Goal: Information Seeking & Learning: Learn about a topic

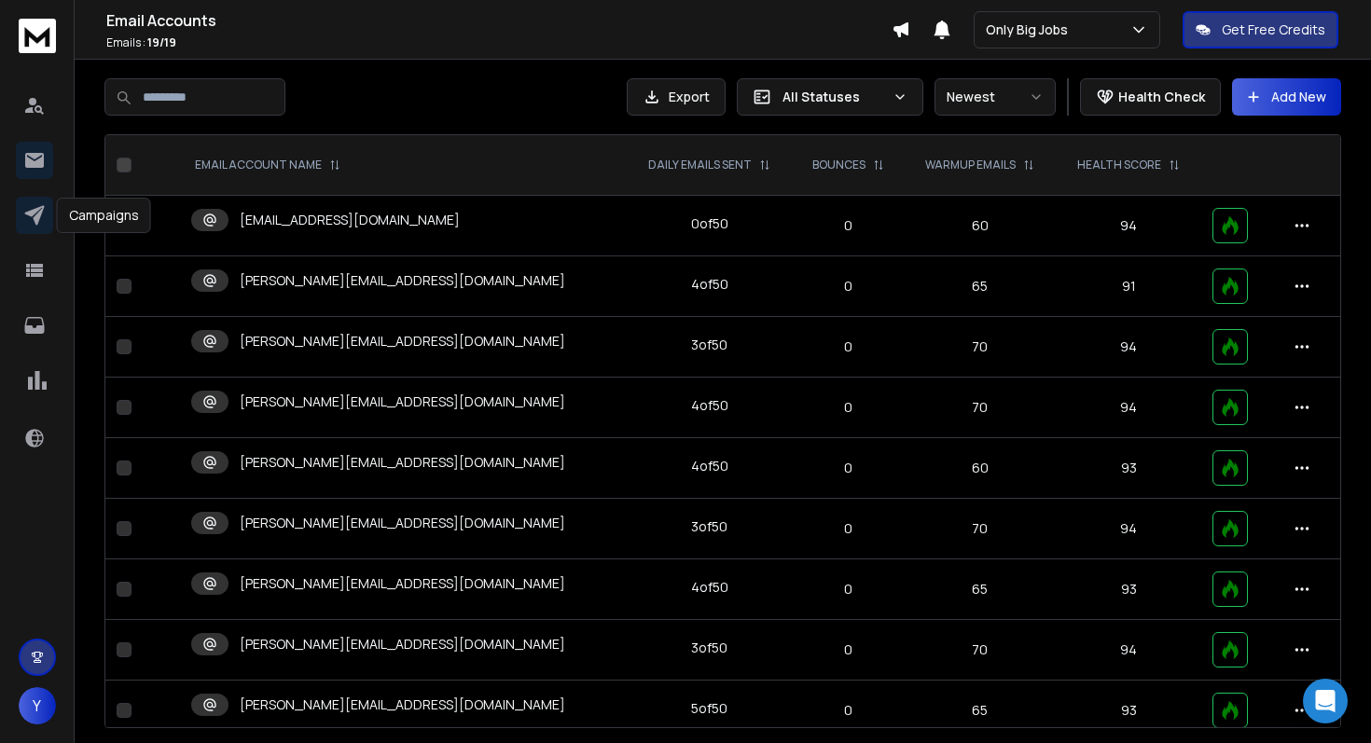
click at [35, 231] on link at bounding box center [34, 215] width 37 height 37
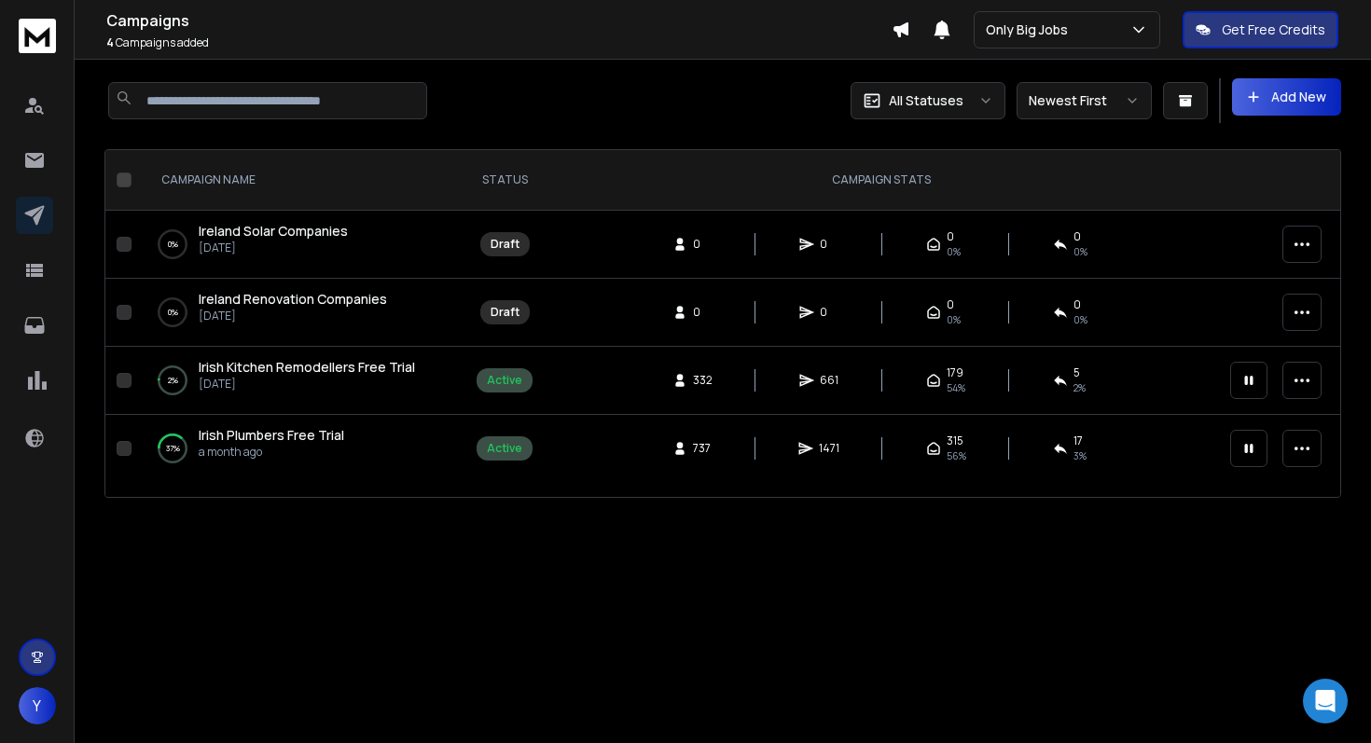
click at [295, 441] on span "Irish Plumbers Free Trial" at bounding box center [272, 435] width 146 height 18
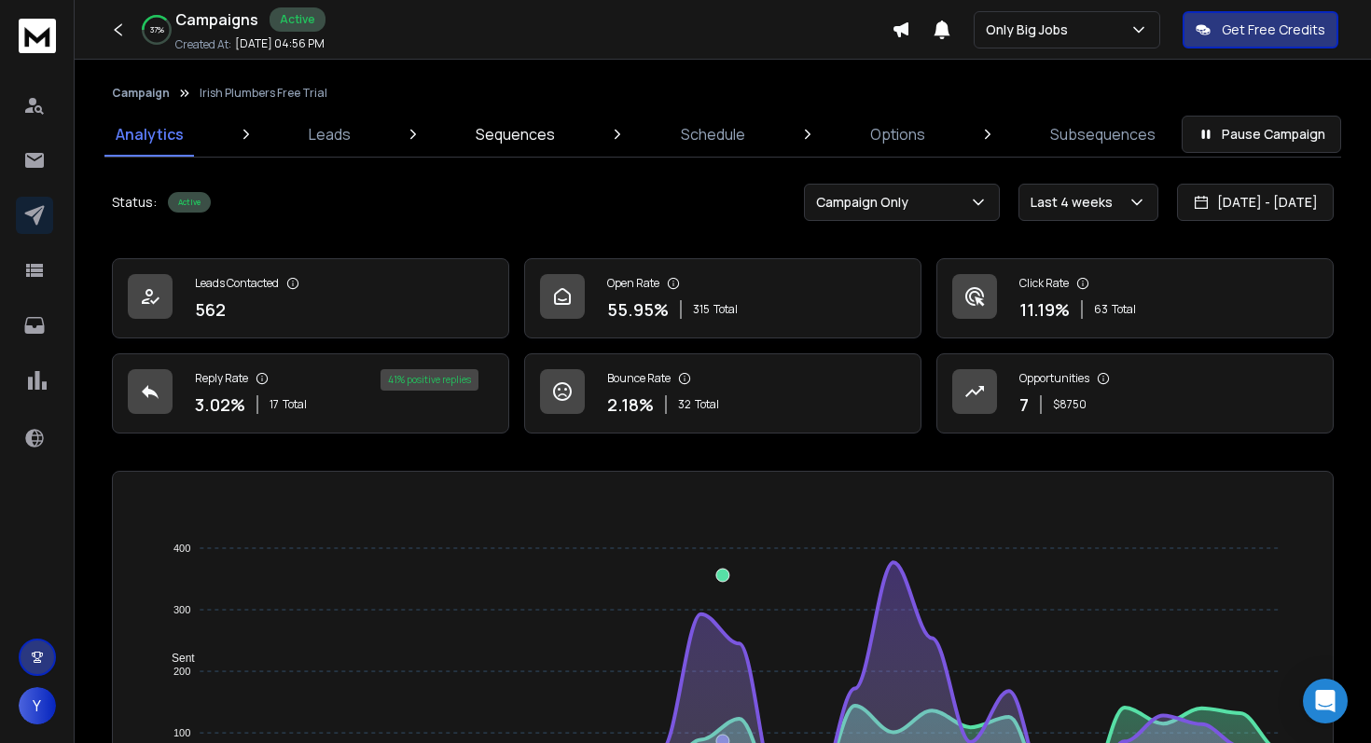
click at [530, 127] on p "Sequences" at bounding box center [515, 134] width 79 height 22
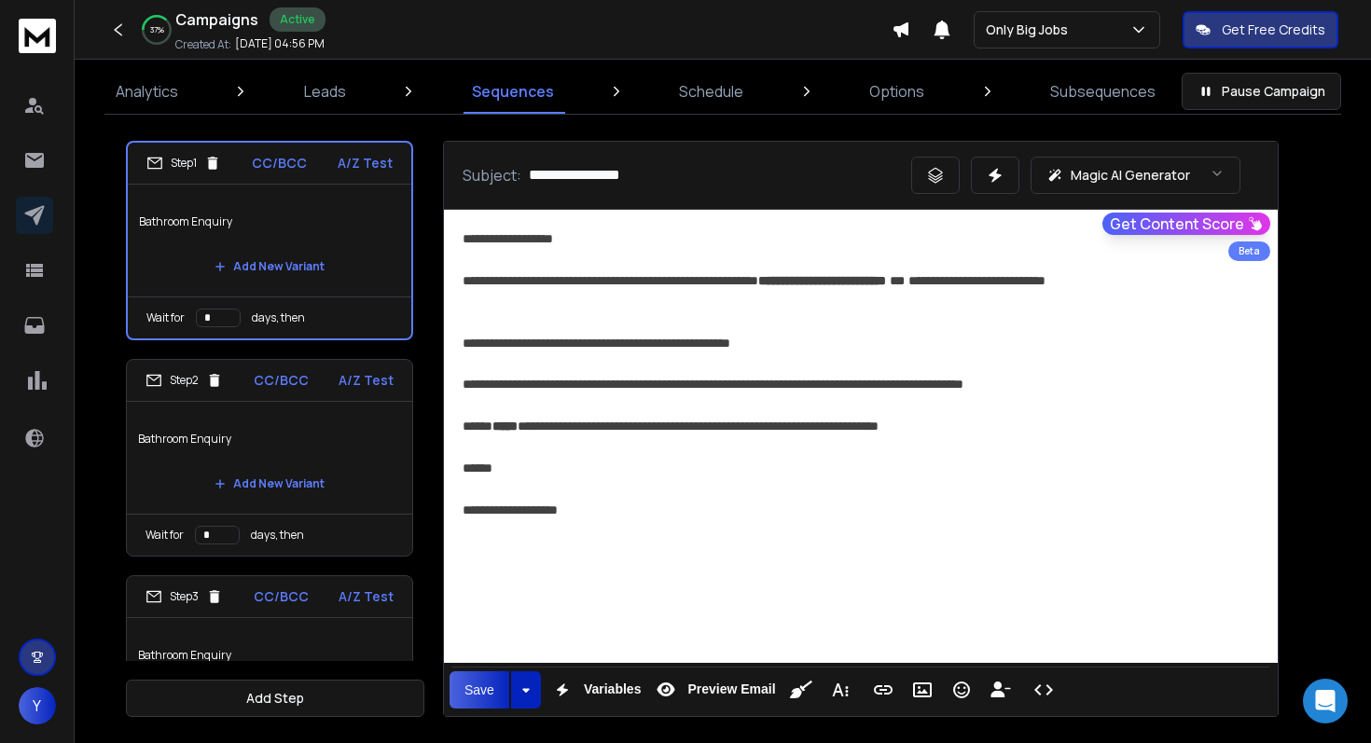
click at [319, 437] on p "Bathroom Enquiry" at bounding box center [269, 439] width 263 height 52
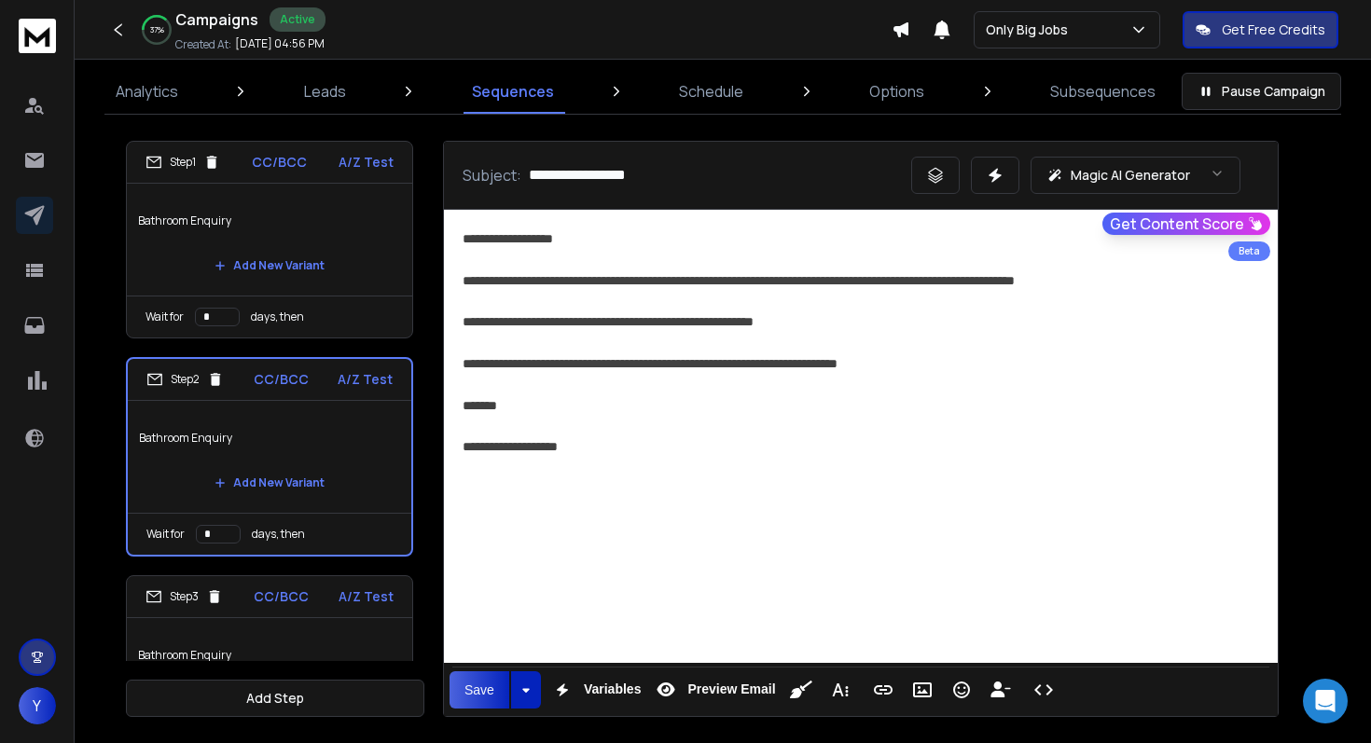
scroll to position [113, 0]
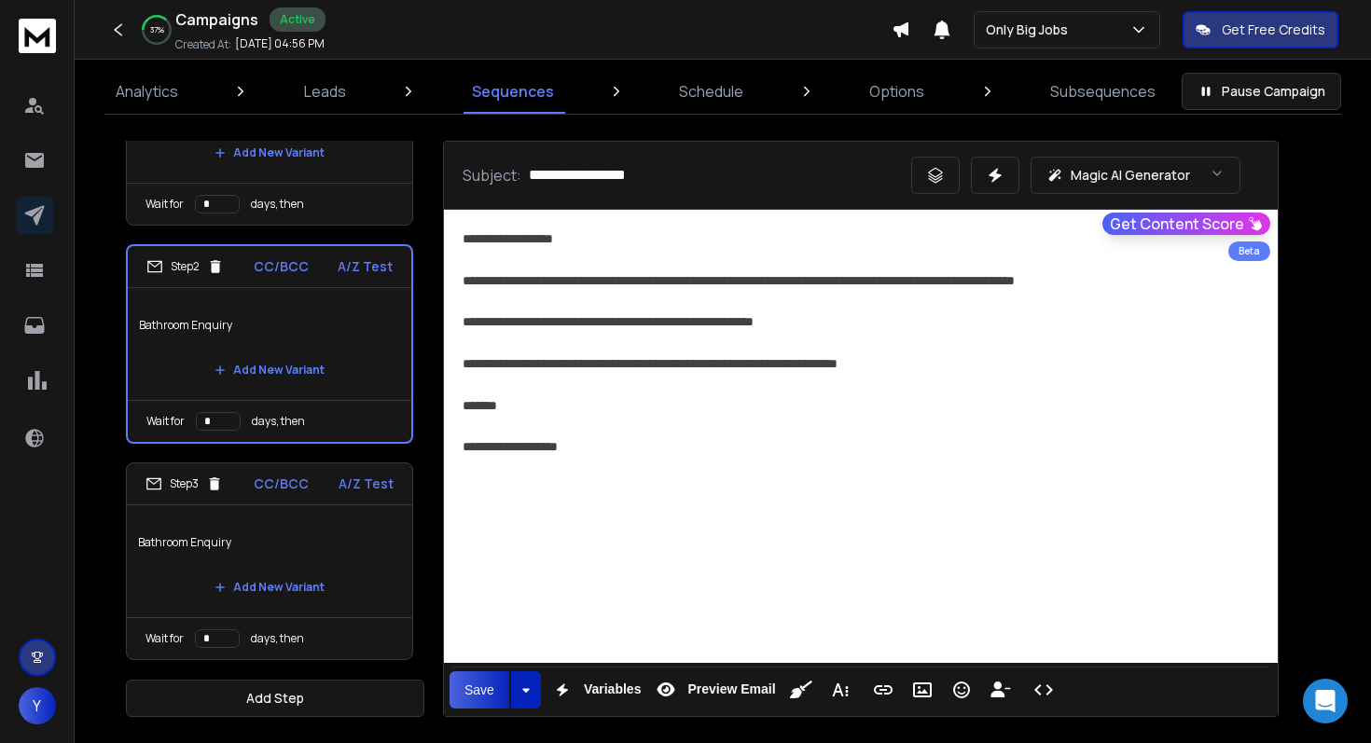
click at [322, 544] on p "Bathroom Enquiry" at bounding box center [269, 543] width 263 height 52
type input "**********"
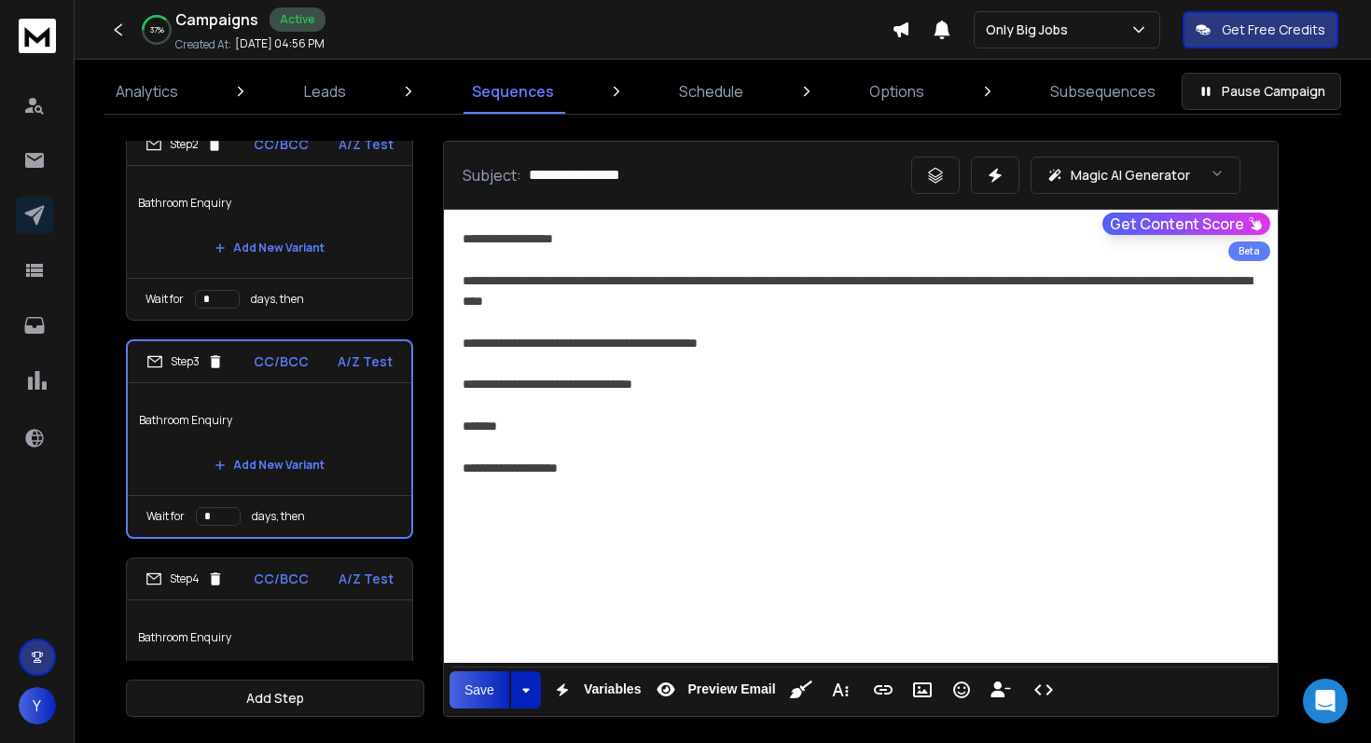
scroll to position [286, 0]
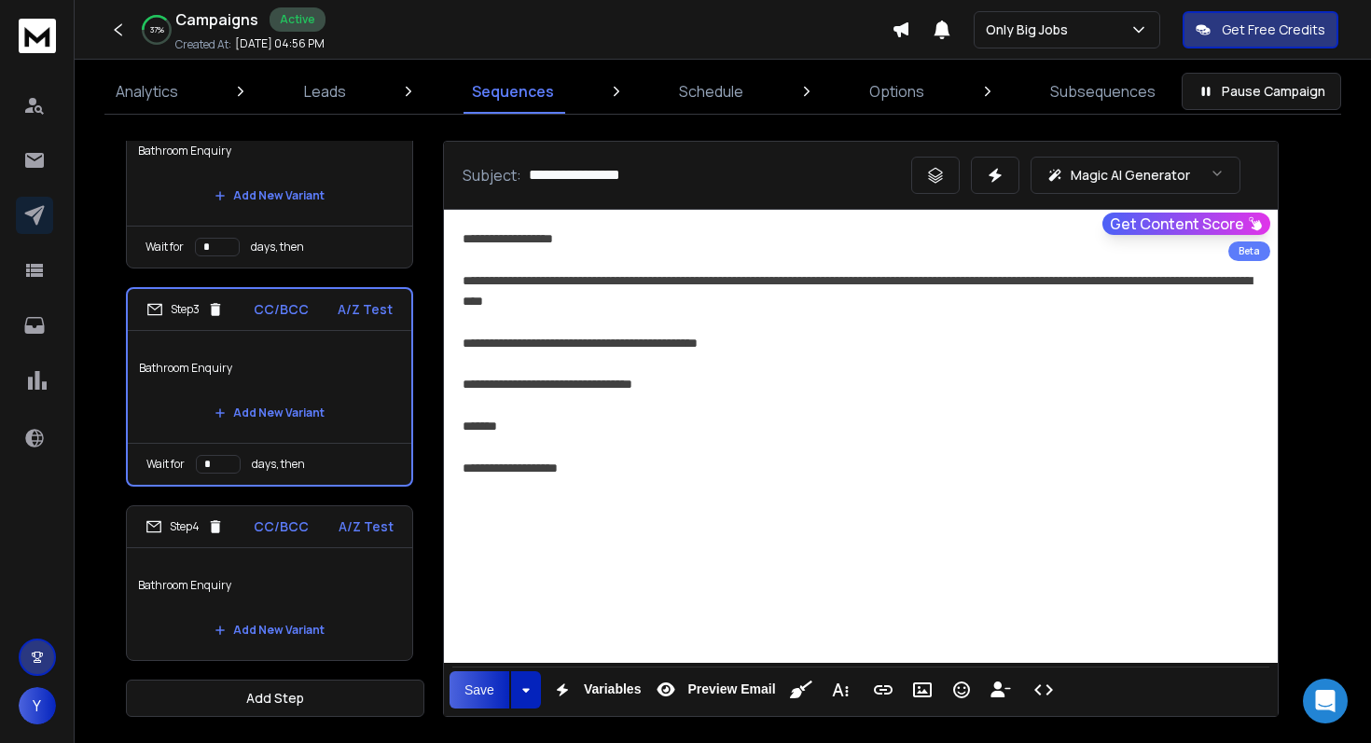
click at [303, 589] on p "Bathroom Enquiry" at bounding box center [269, 586] width 263 height 52
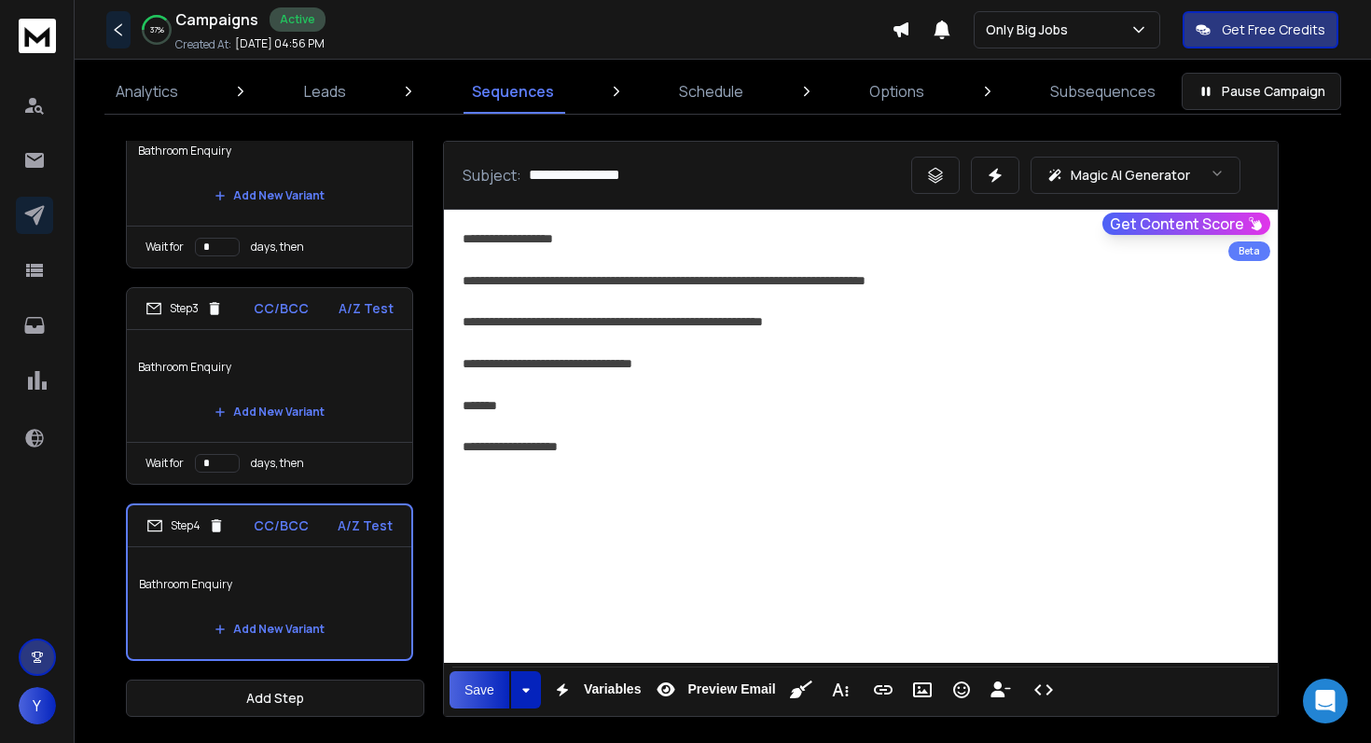
click at [114, 29] on icon at bounding box center [118, 29] width 17 height 17
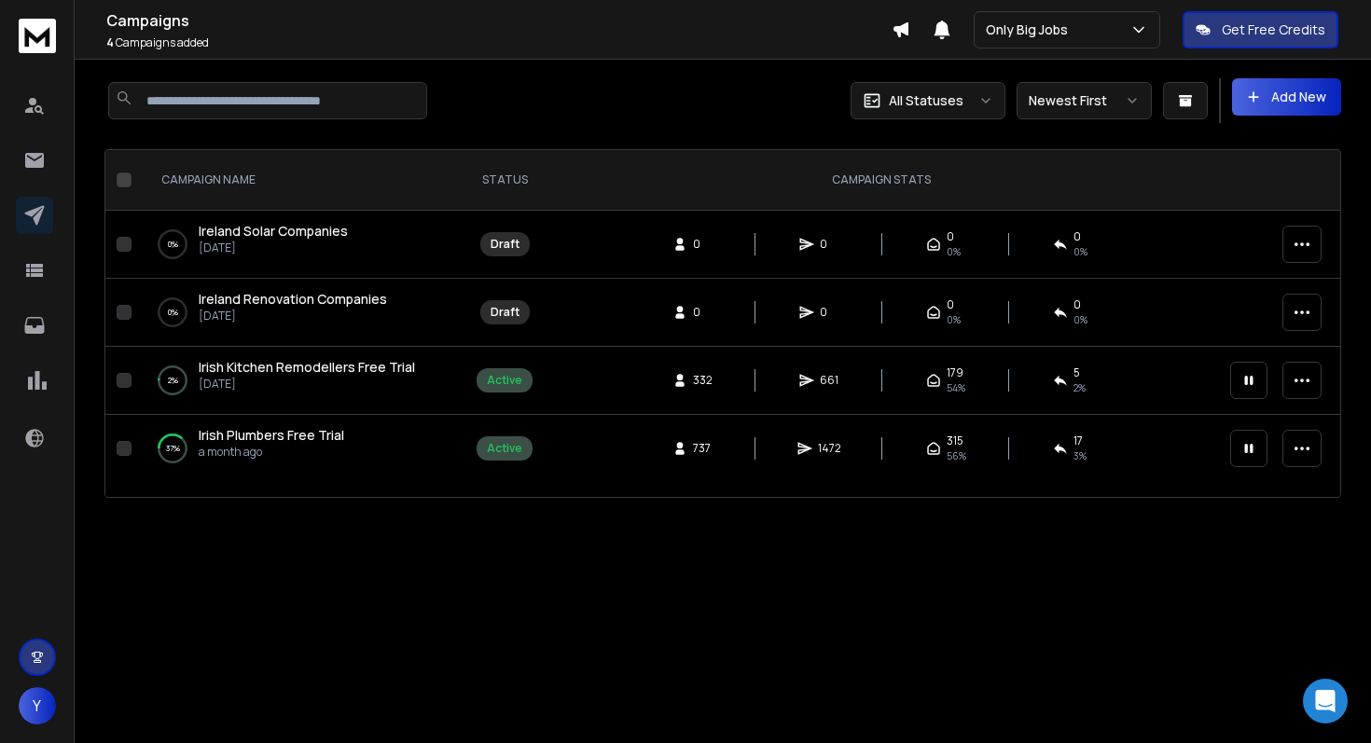
click at [326, 366] on span "Irish Kitchen Remodellers Free Trial" at bounding box center [307, 367] width 216 height 18
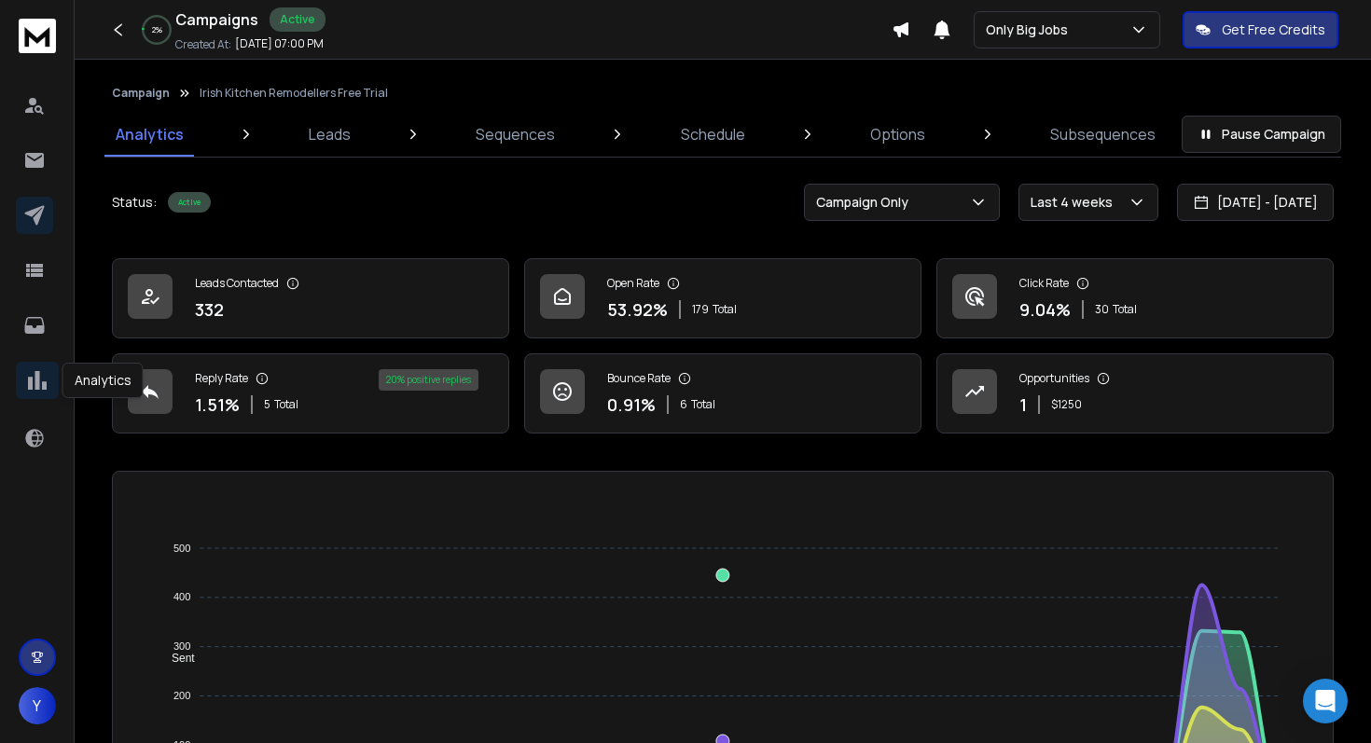
click at [35, 374] on icon at bounding box center [37, 380] width 19 height 19
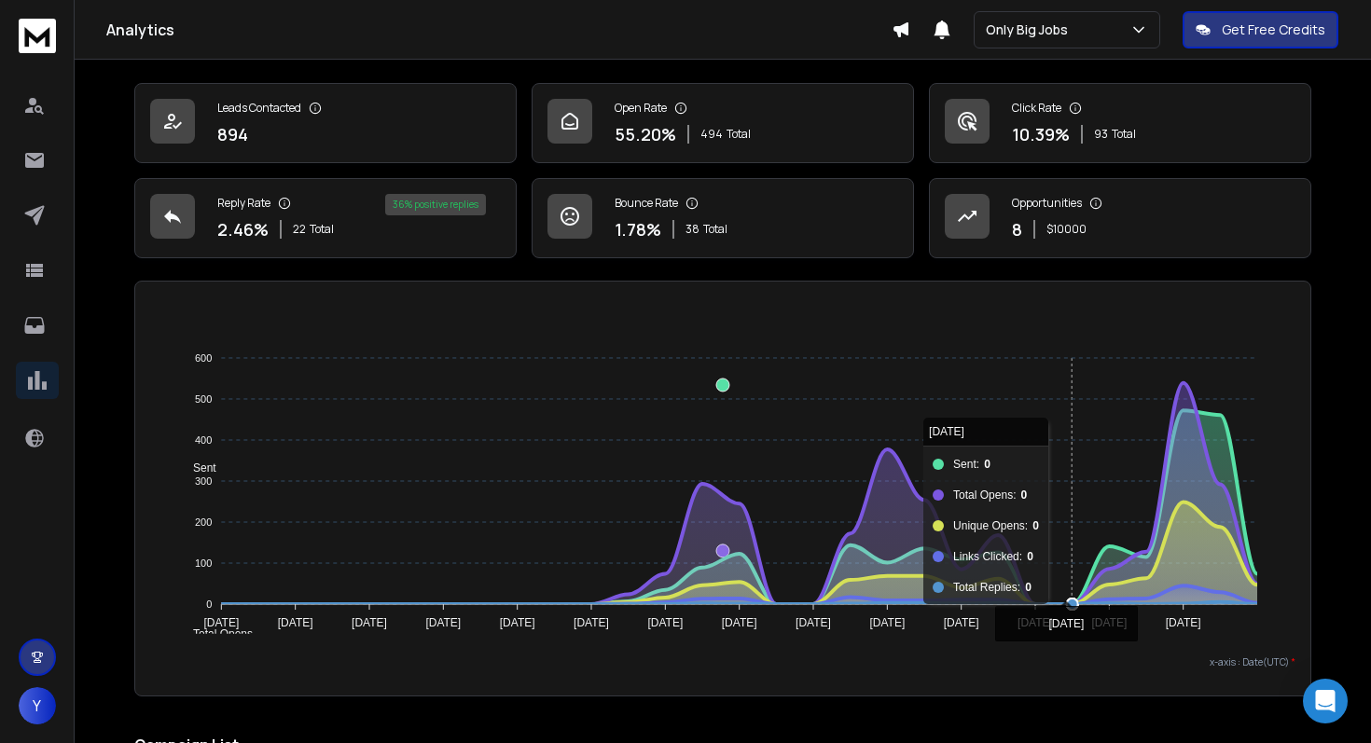
scroll to position [88, 0]
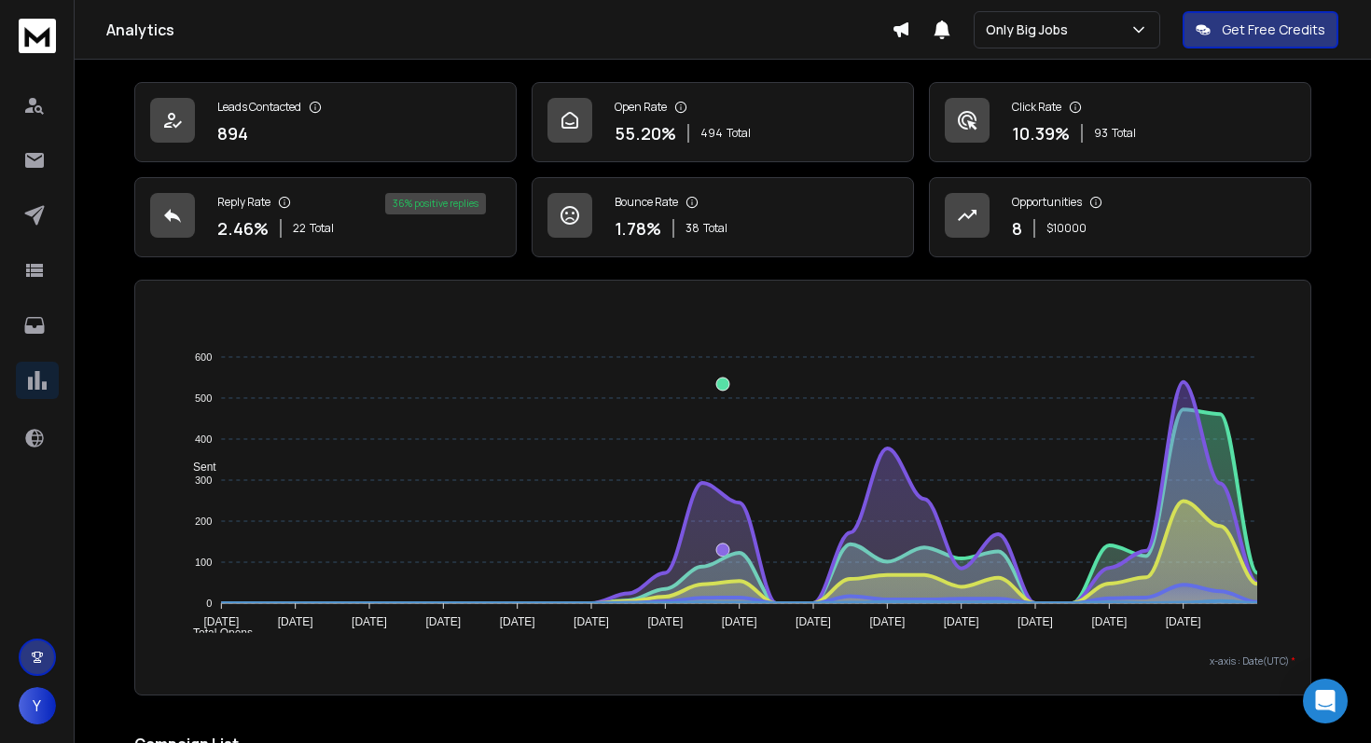
click at [432, 202] on div "36 % positive replies" at bounding box center [435, 203] width 101 height 21
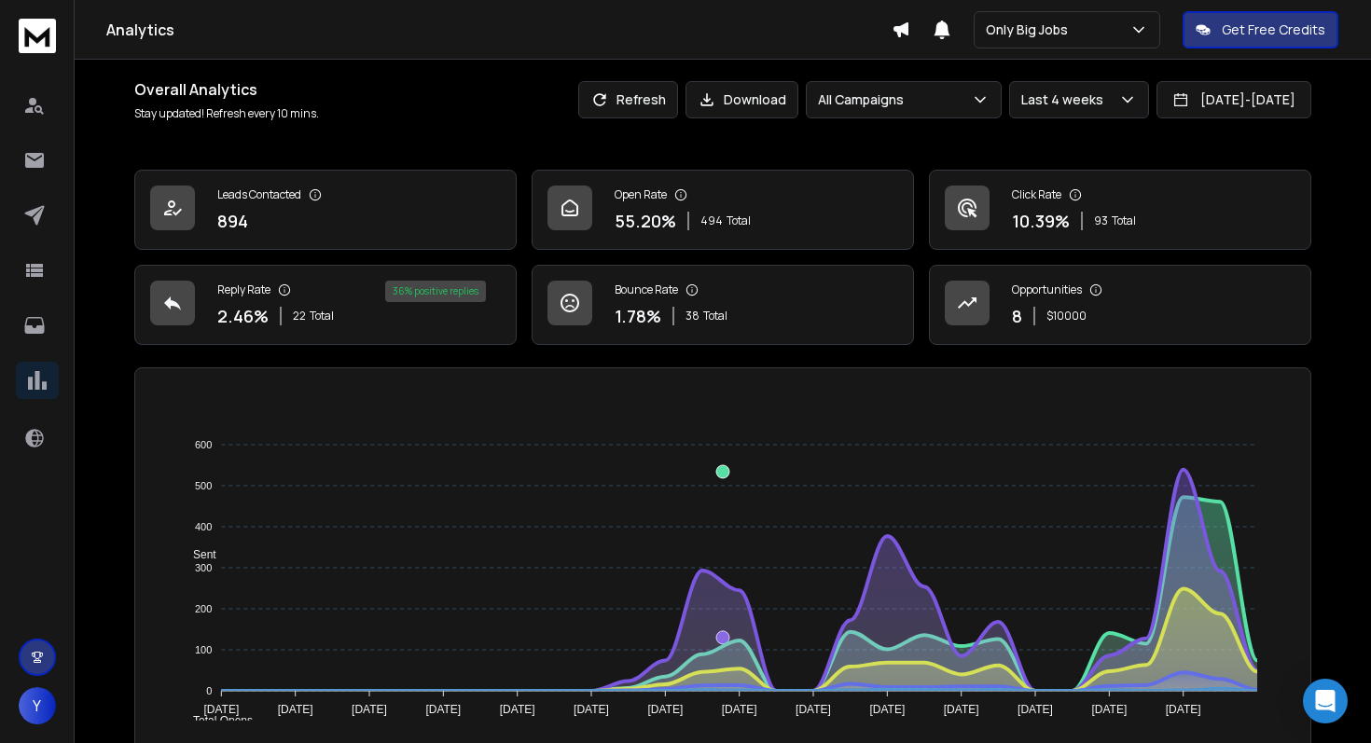
click at [238, 311] on p "2.46 %" at bounding box center [242, 316] width 51 height 26
click at [35, 318] on icon at bounding box center [34, 325] width 22 height 22
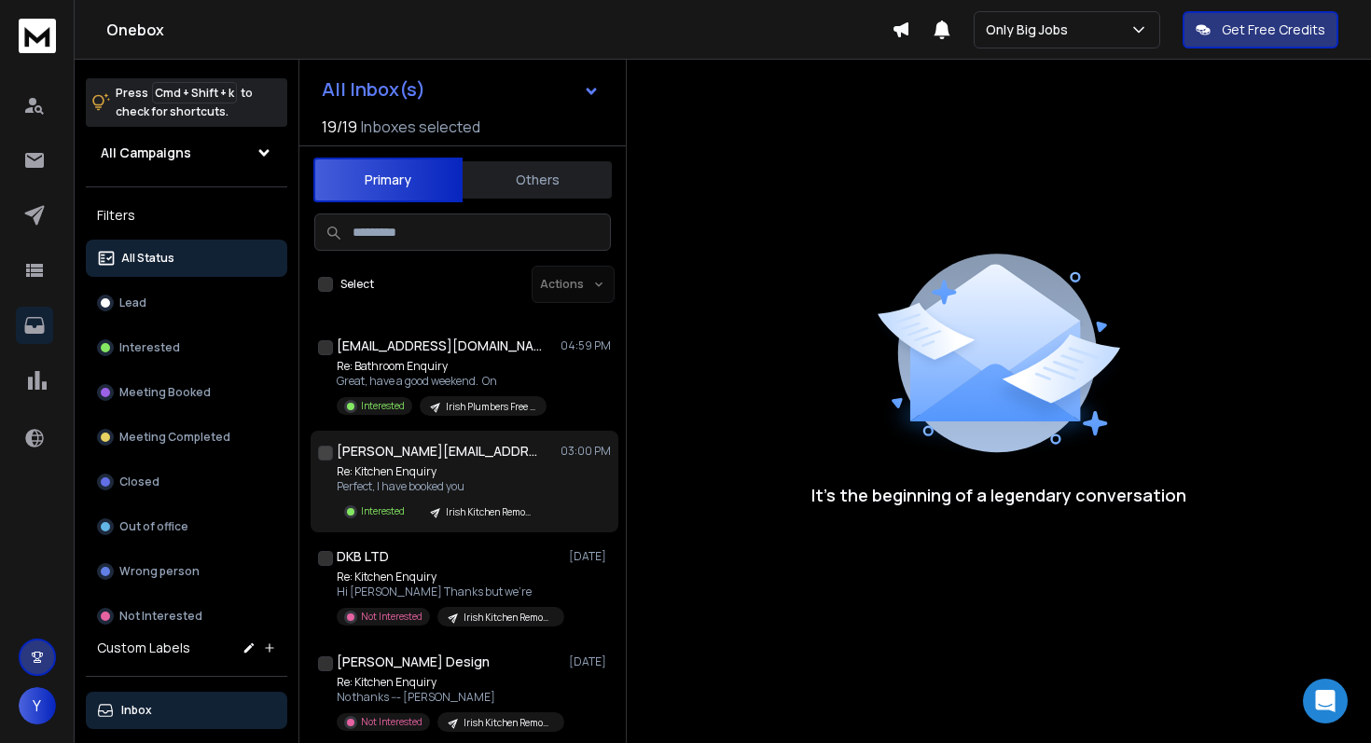
click at [453, 496] on div "Re: Kitchen Enquiry Perfect, I have booked you Interested Irish Kitchen Remodel…" at bounding box center [442, 493] width 210 height 57
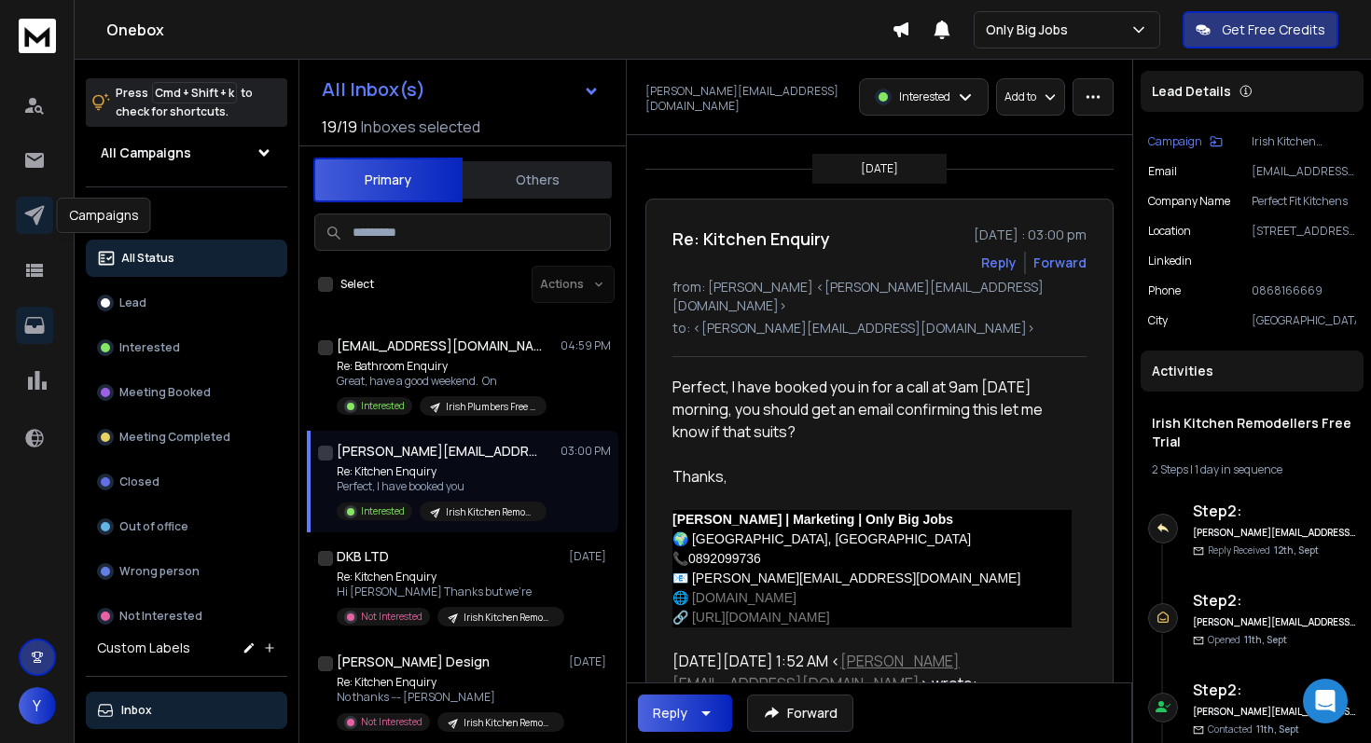
click at [28, 214] on icon at bounding box center [34, 215] width 20 height 20
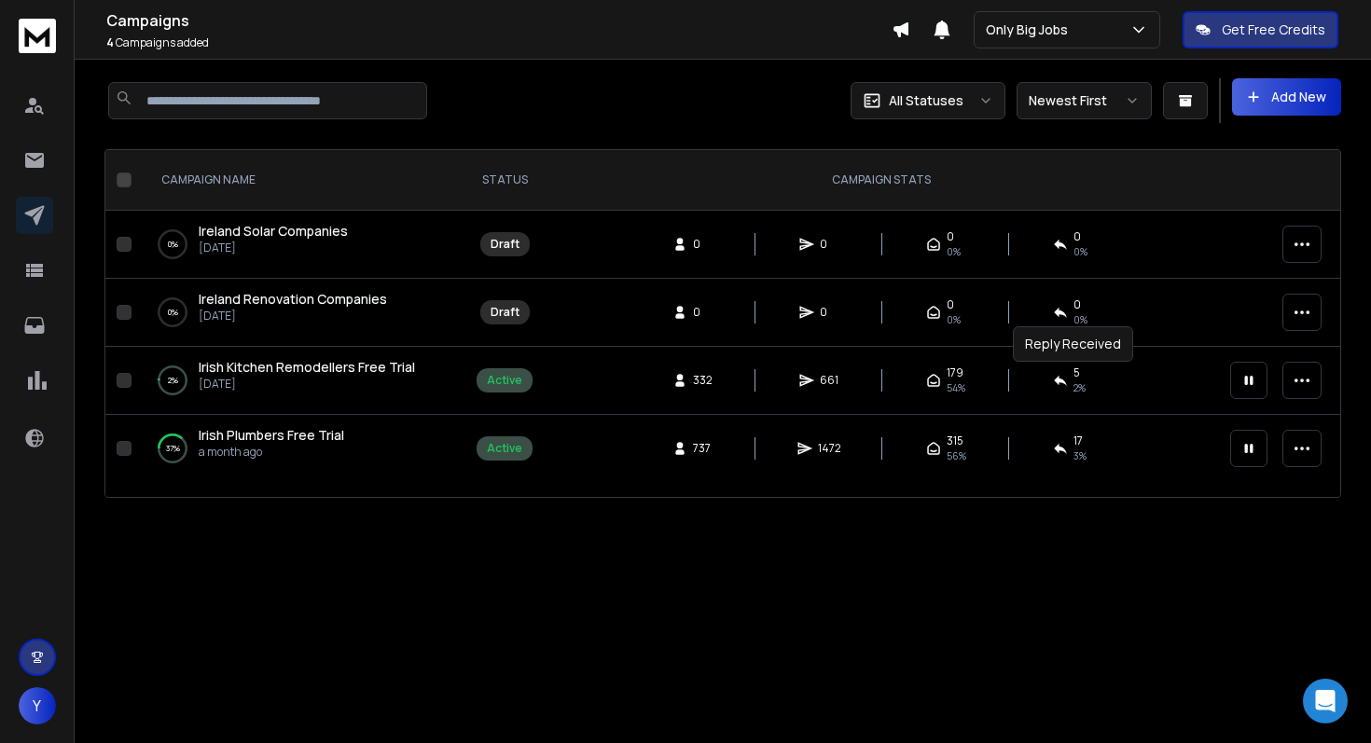
click at [1076, 388] on span "2 %" at bounding box center [1080, 388] width 12 height 15
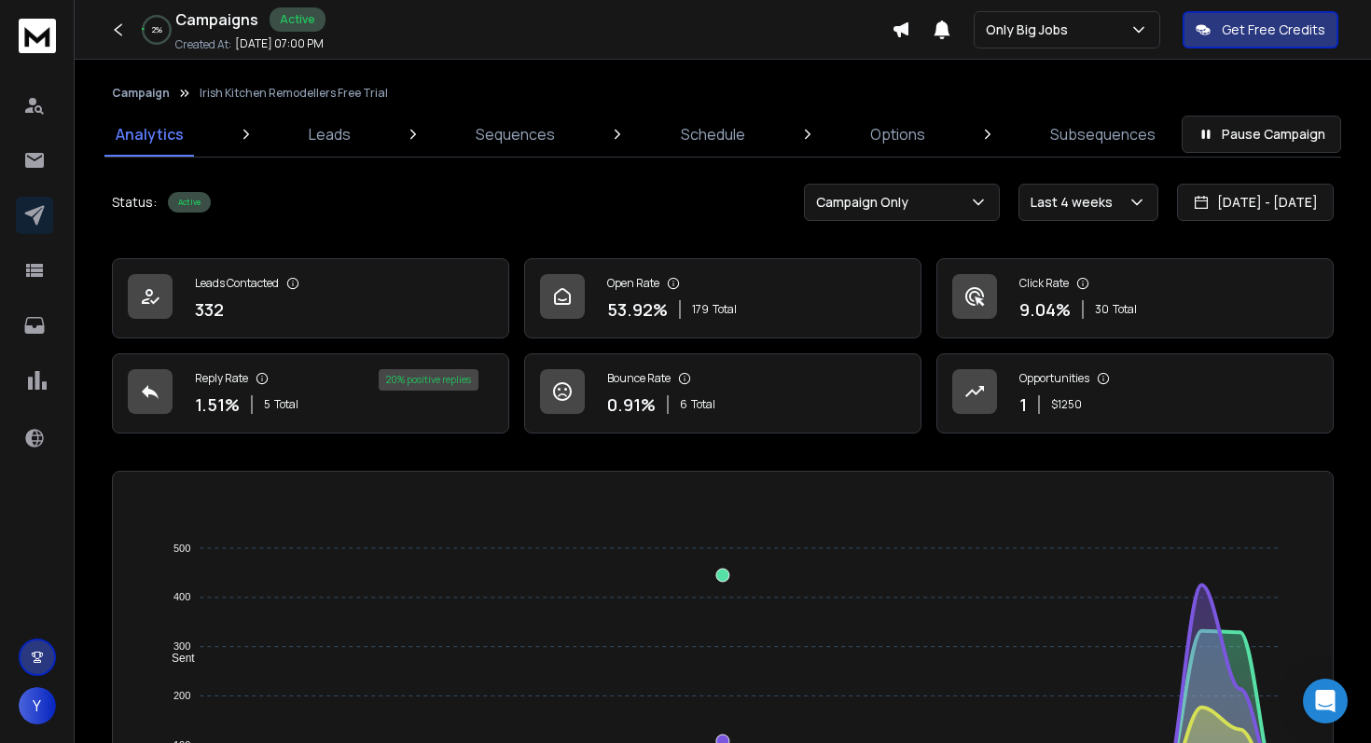
click at [278, 403] on span "Total" at bounding box center [286, 404] width 24 height 15
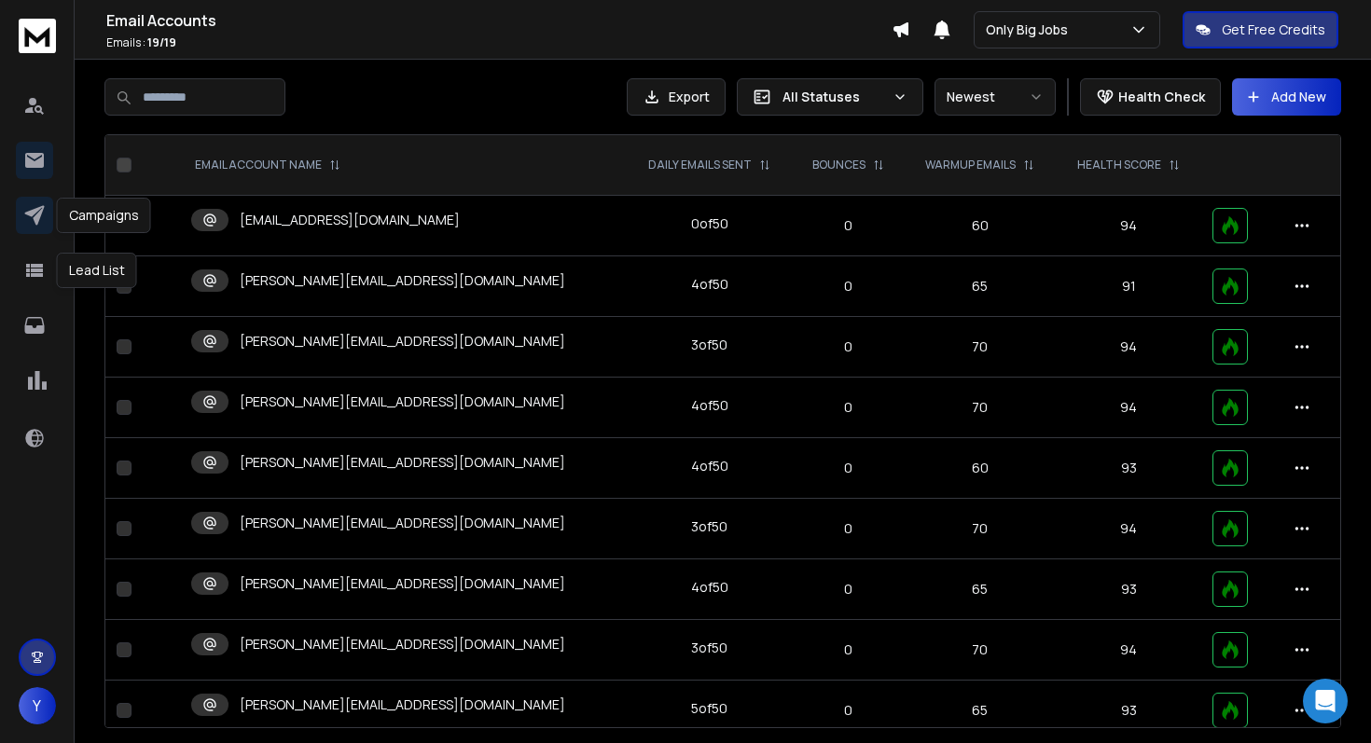
click at [30, 226] on icon at bounding box center [34, 215] width 22 height 22
click at [42, 332] on icon at bounding box center [34, 325] width 20 height 17
